Goal: Task Accomplishment & Management: Use online tool/utility

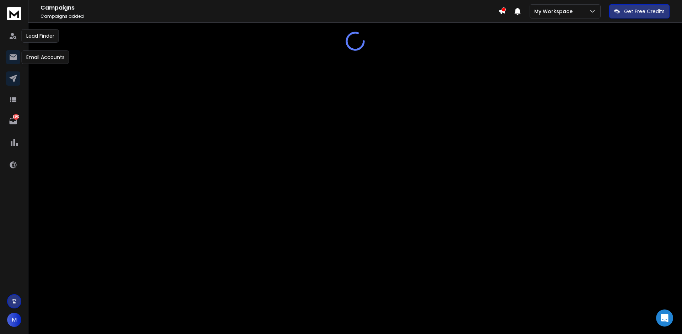
click at [11, 51] on link at bounding box center [13, 57] width 14 height 14
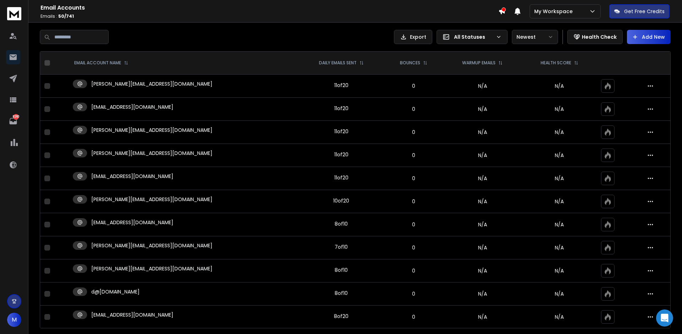
click at [102, 34] on input at bounding box center [74, 37] width 69 height 14
type input "********"
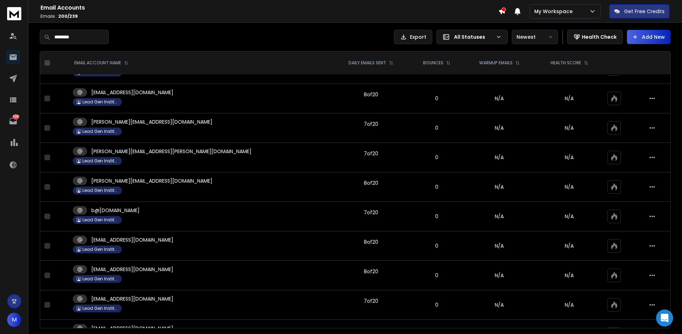
scroll to position [4171, 0]
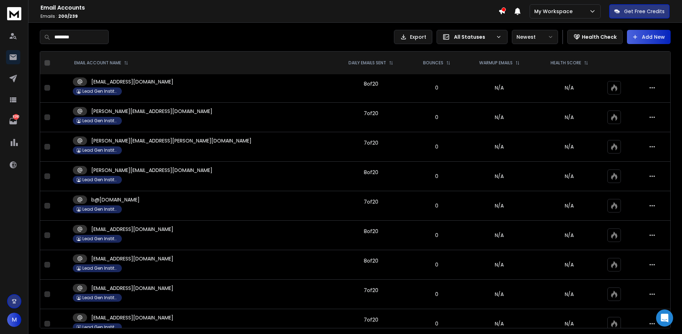
drag, startPoint x: 175, startPoint y: 197, endPoint x: 102, endPoint y: 194, distance: 74.0
click at [102, 194] on td "b@[DOMAIN_NAME] Lead Gen Institute" at bounding box center [201, 205] width 264 height 29
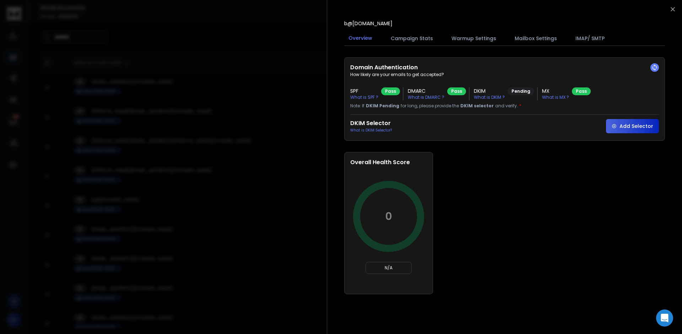
drag, startPoint x: 344, startPoint y: 23, endPoint x: 403, endPoint y: 21, distance: 59.3
click at [404, 22] on div "b@[DOMAIN_NAME]" at bounding box center [504, 23] width 321 height 7
copy p "b@[DOMAIN_NAME]"
